Goal: Task Accomplishment & Management: Manage account settings

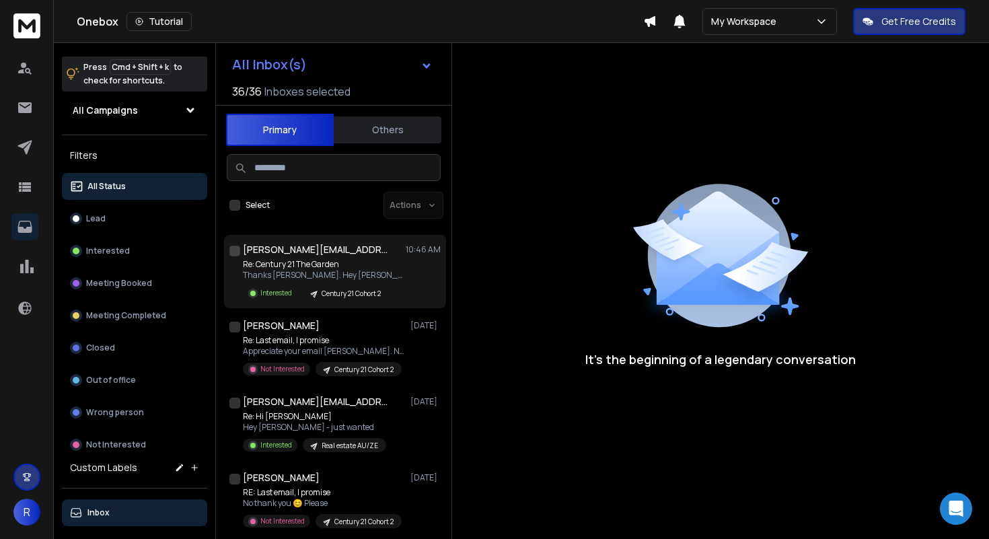
click at [361, 272] on p "Thanks [PERSON_NAME]. Hey [PERSON_NAME]/[PERSON_NAME] - nice" at bounding box center [323, 275] width 161 height 11
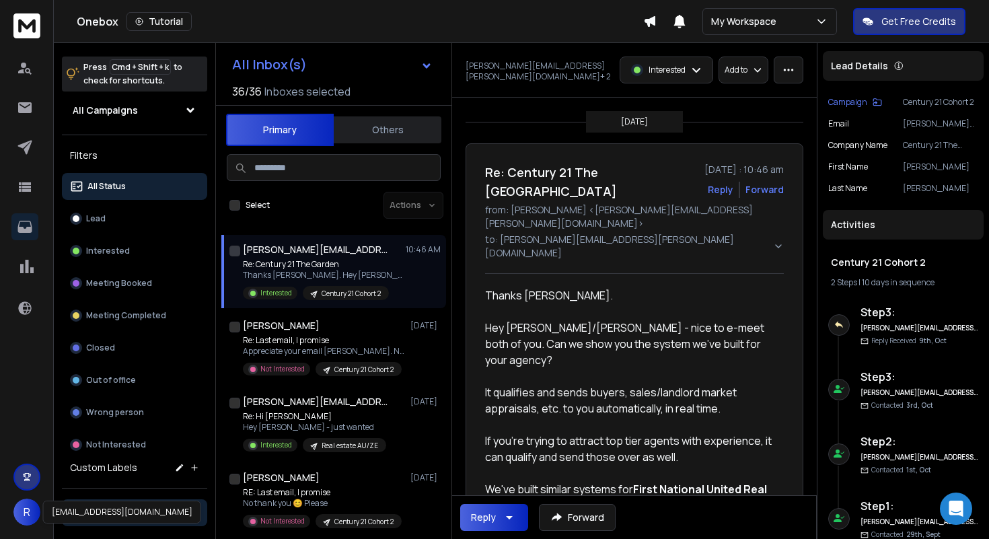
click at [26, 524] on span "R" at bounding box center [26, 511] width 27 height 27
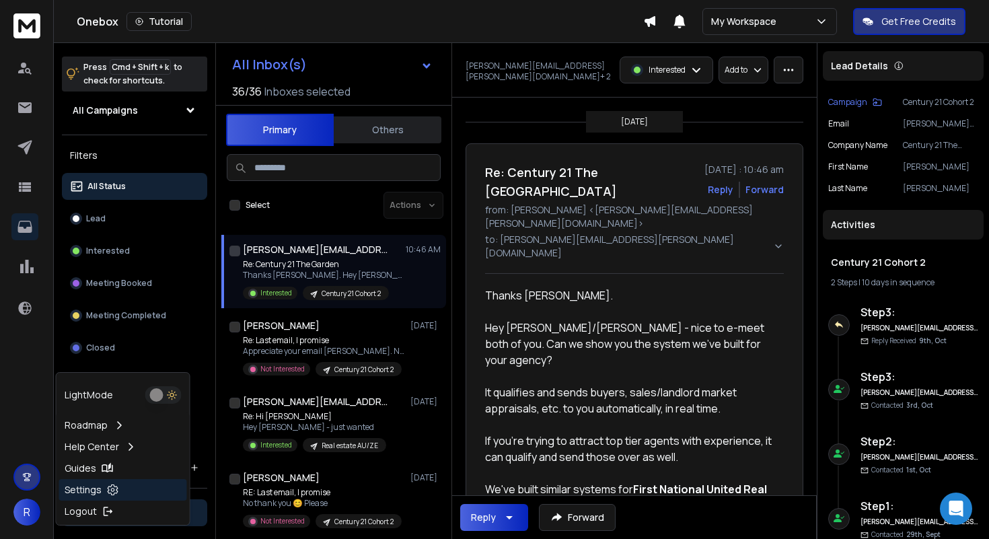
click at [85, 487] on p "Settings" at bounding box center [83, 489] width 37 height 13
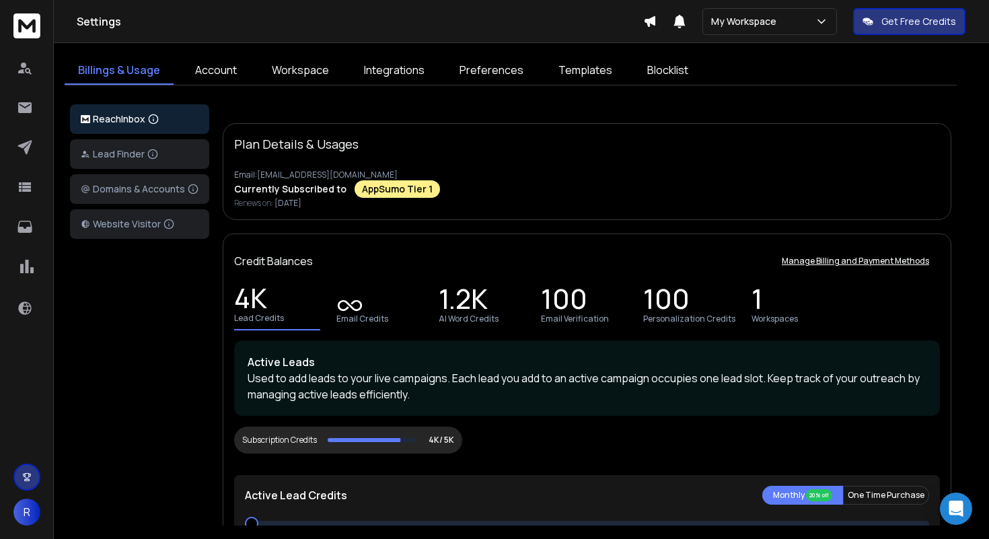
click at [415, 75] on link "Integrations" at bounding box center [393, 70] width 87 height 28
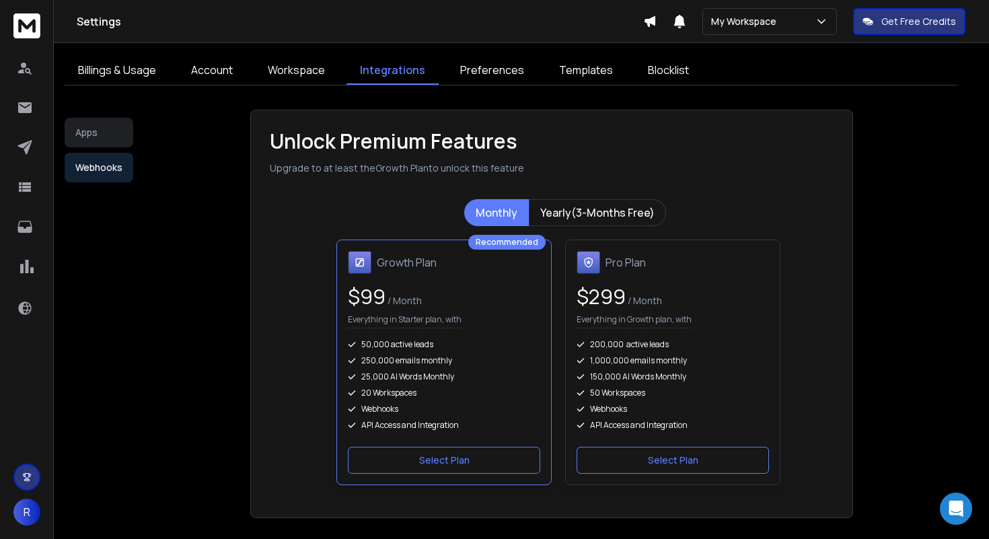
click at [104, 168] on button "Webhooks" at bounding box center [99, 168] width 69 height 30
click at [26, 102] on icon at bounding box center [25, 108] width 16 height 16
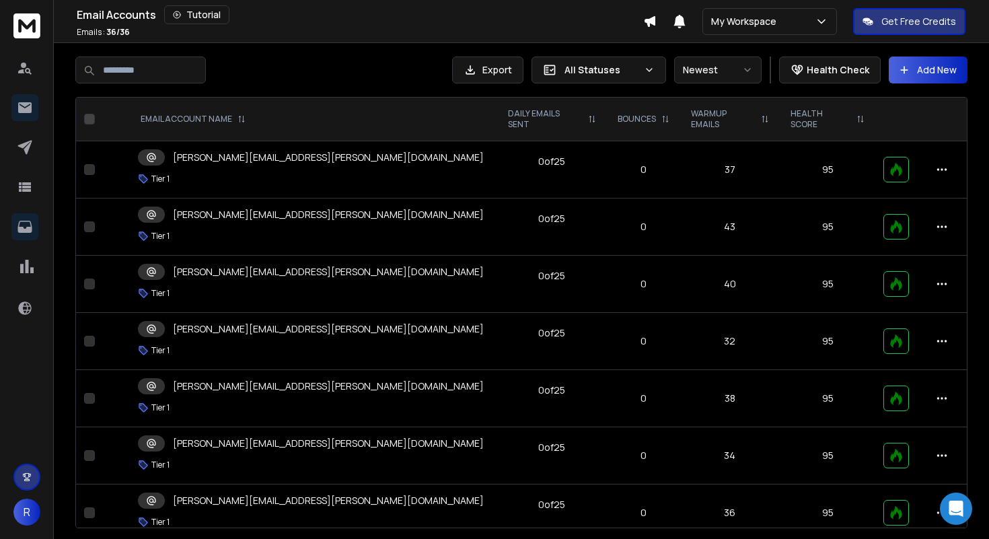
click at [26, 227] on icon at bounding box center [24, 227] width 14 height 12
